Goal: Task Accomplishment & Management: Use online tool/utility

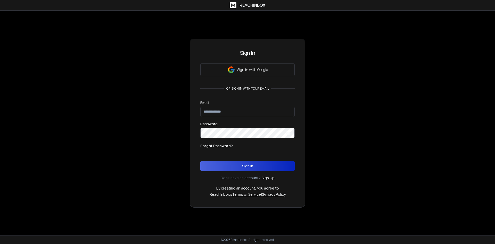
drag, startPoint x: 403, startPoint y: 129, endPoint x: 367, endPoint y: 123, distance: 36.6
click at [403, 129] on div "Welcome to ReachInbox 10x your leads, meetings and deals. Sign In Sign in with …" at bounding box center [247, 123] width 495 height 204
click at [230, 117] on input "email" at bounding box center [247, 111] width 94 height 10
click at [244, 69] on p "Sign in with Google" at bounding box center [252, 69] width 31 height 5
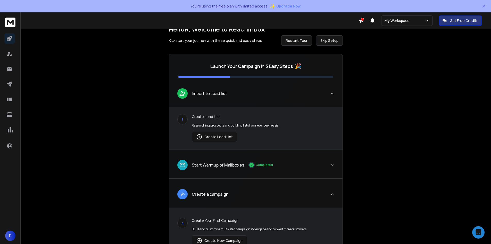
scroll to position [26, 0]
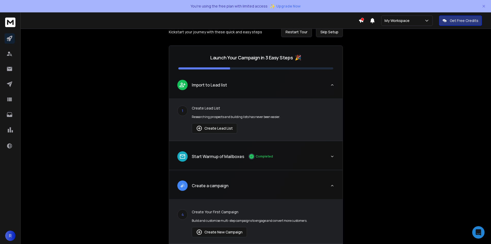
click at [211, 157] on p "Start Warmup of Mailboxes" at bounding box center [218, 156] width 53 height 6
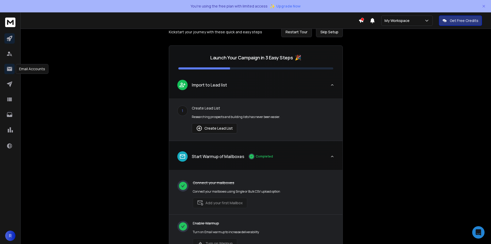
click at [12, 69] on icon at bounding box center [9, 69] width 5 height 4
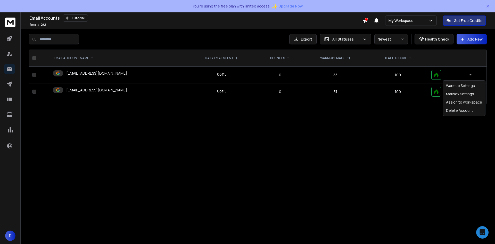
click at [468, 72] on icon at bounding box center [470, 74] width 5 height 5
click at [460, 85] on div "Warmup Settings" at bounding box center [464, 85] width 40 height 8
click at [434, 76] on div at bounding box center [436, 75] width 10 height 10
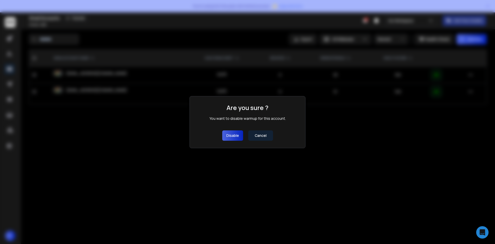
click at [239, 135] on button "Disable" at bounding box center [232, 135] width 21 height 10
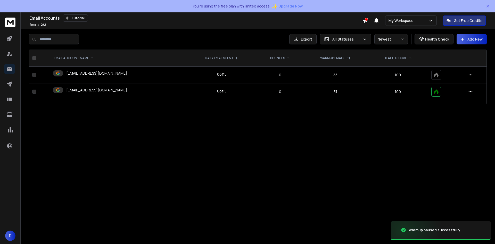
click at [242, 132] on div "You're using the free plan with limited access ✨ Upgrade Now ReferralStack Unlo…" at bounding box center [247, 122] width 495 height 244
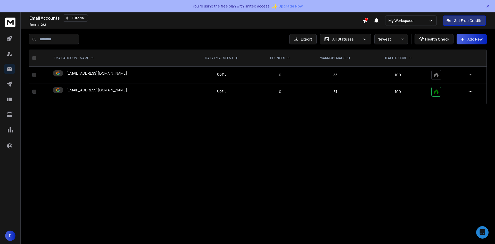
click at [488, 6] on icon "Close notification" at bounding box center [488, 6] width 2 height 2
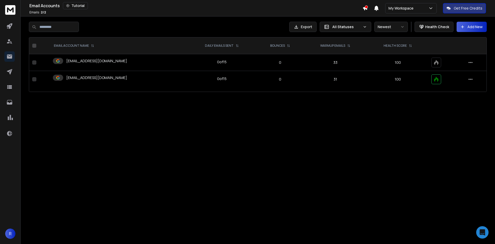
click at [400, 107] on div "ReferralStack Unlock AI-powered affiliate growth Lifetime Deals available! Clai…" at bounding box center [247, 122] width 495 height 244
